Goal: Task Accomplishment & Management: Use online tool/utility

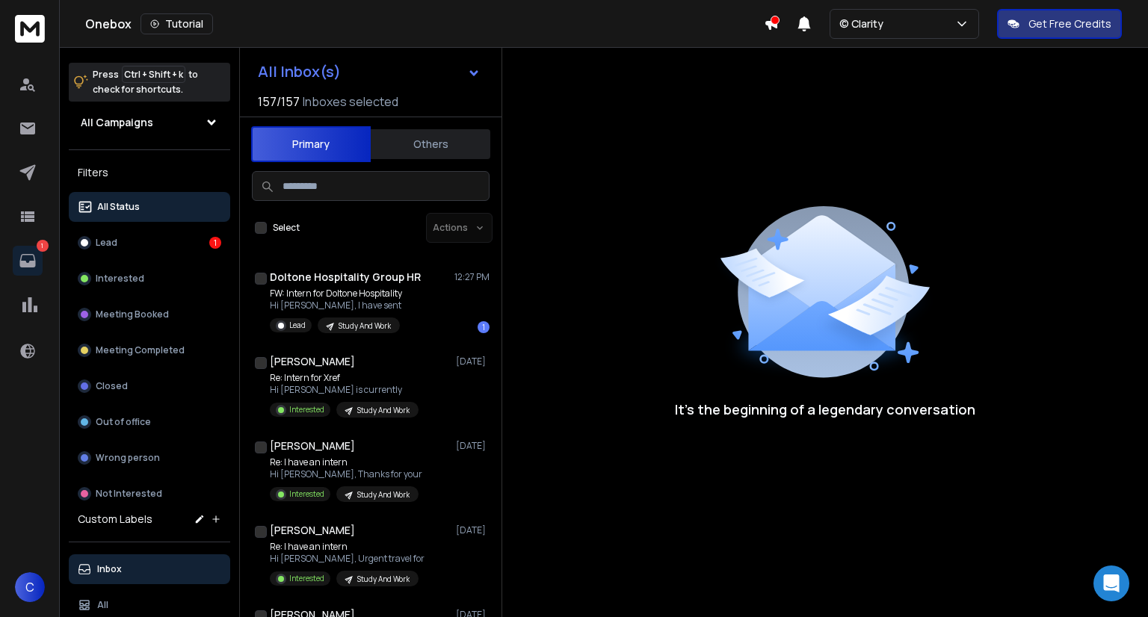
click at [387, 278] on h1 "Doltone Hospitality Group HR" at bounding box center [345, 277] width 151 height 15
